Goal: Unclear

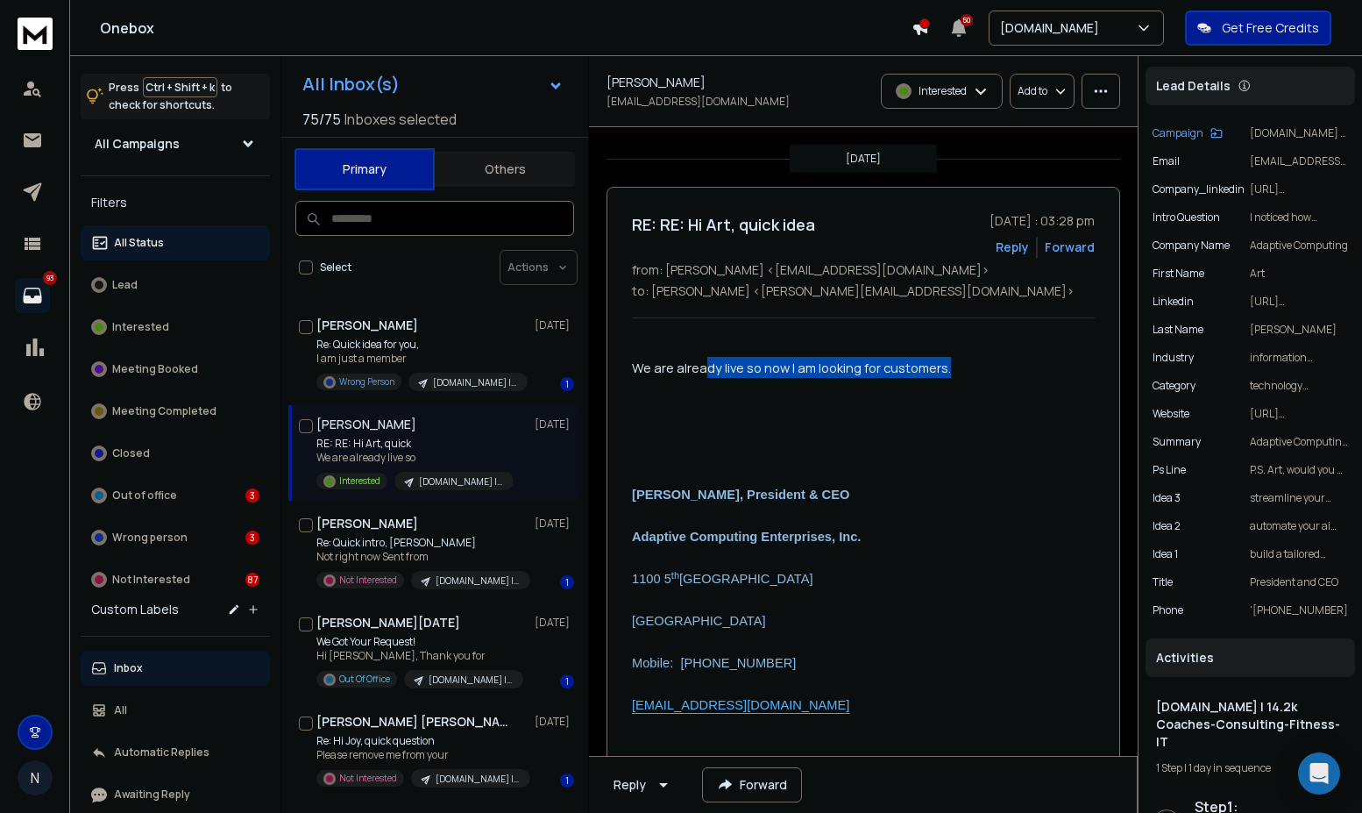
click at [727, 376] on span "We are already live so now I am looking for customers." at bounding box center [791, 367] width 319 height 18
click at [668, 357] on p "We are already live so now I am looking for customers." at bounding box center [856, 367] width 449 height 21
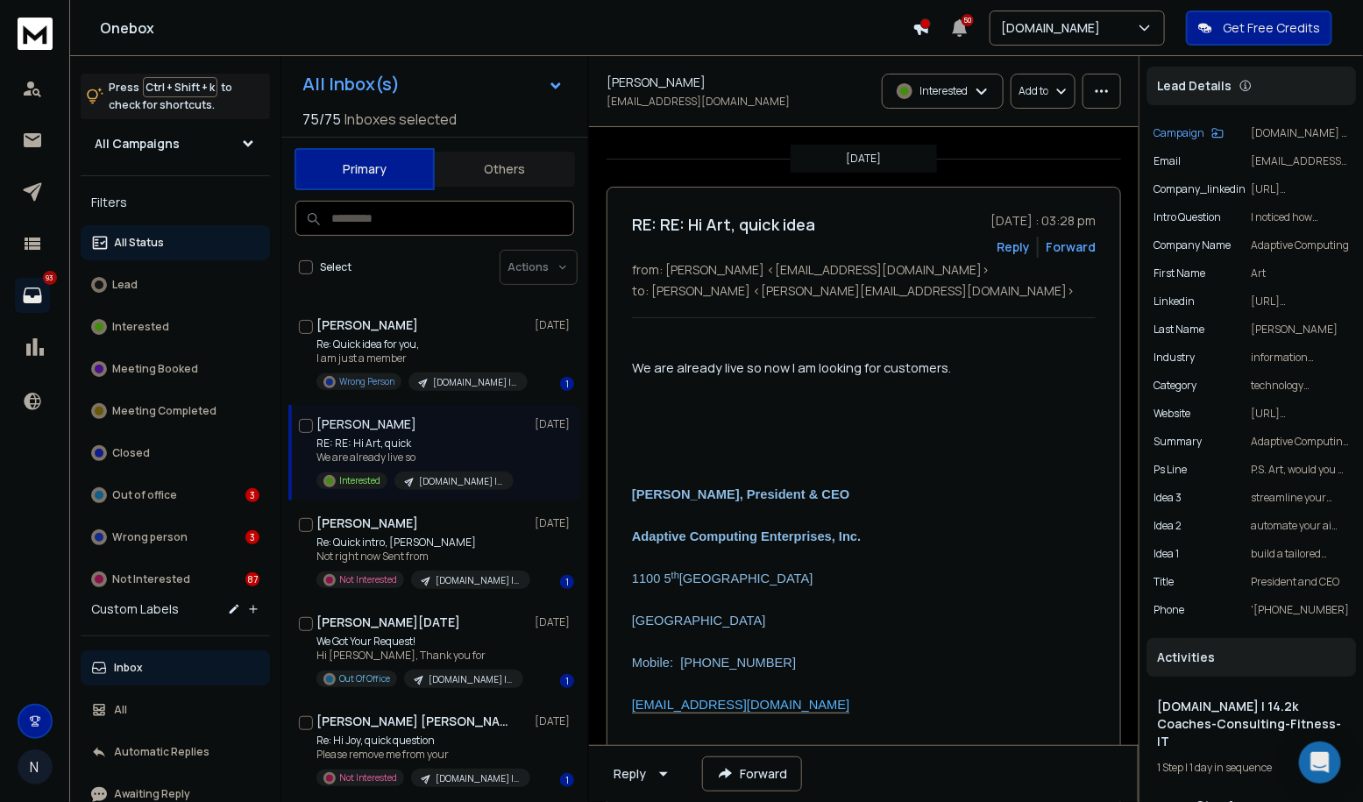
click at [419, 453] on p "We are already live so" at bounding box center [414, 458] width 197 height 14
click at [665, 360] on span "We are already live so now I am looking for customers." at bounding box center [791, 367] width 319 height 18
click at [892, 365] on span "We are already live so now I am looking for customers." at bounding box center [791, 367] width 319 height 18
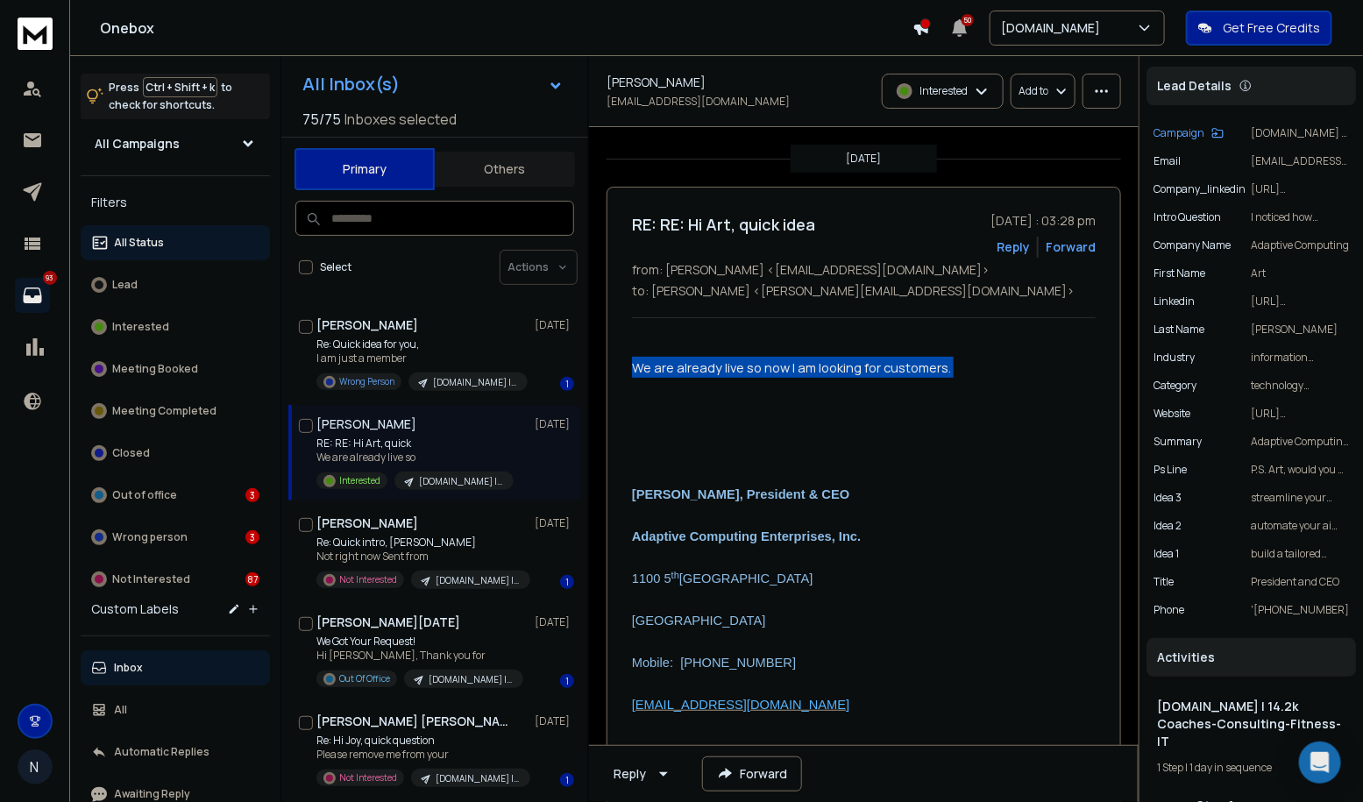
click at [892, 365] on span "We are already live so now I am looking for customers." at bounding box center [791, 367] width 319 height 18
